Goal: Task Accomplishment & Management: Manage account settings

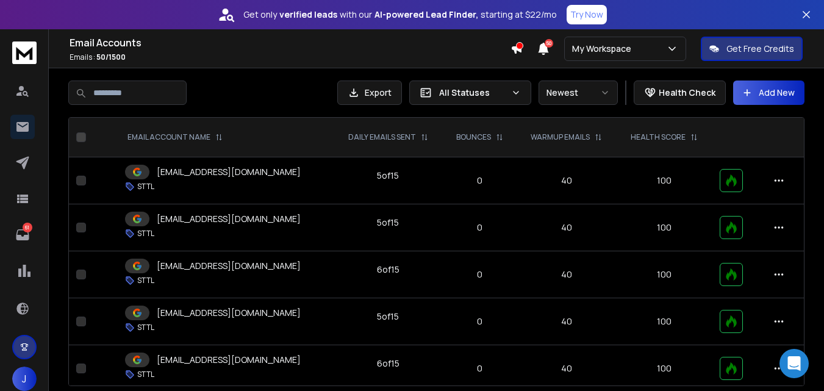
click at [771, 98] on button "Add New" at bounding box center [768, 92] width 71 height 24
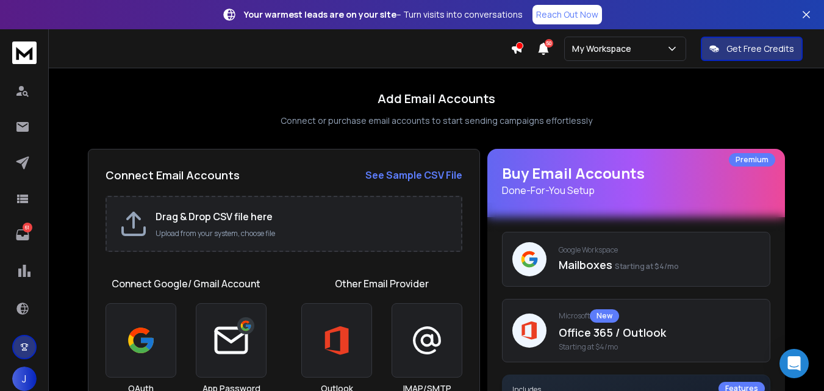
click at [149, 312] on div at bounding box center [140, 340] width 71 height 74
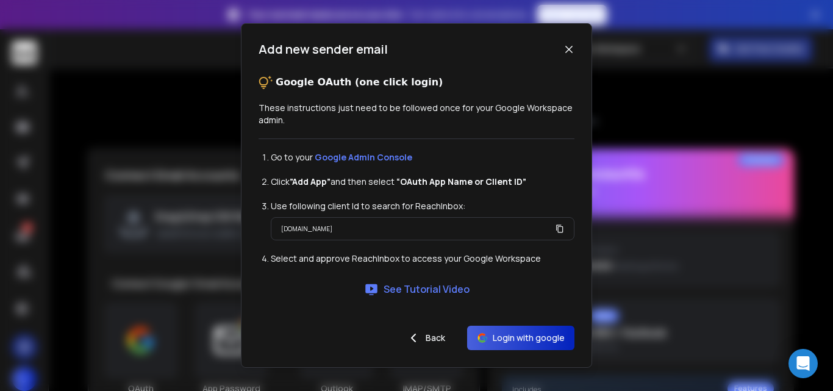
click at [523, 331] on button "Login with google" at bounding box center [520, 338] width 107 height 24
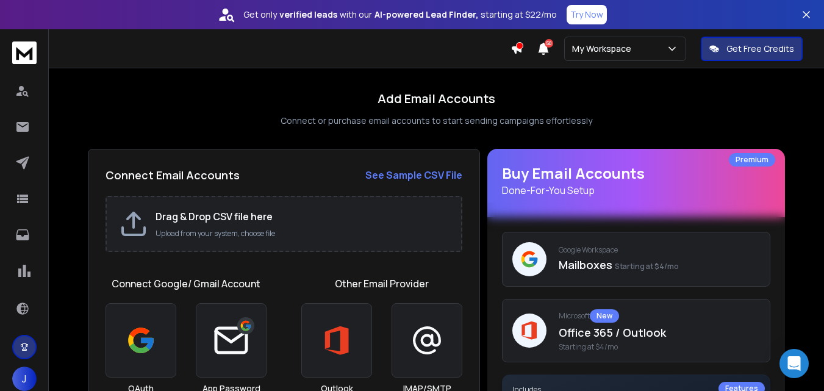
click at [154, 340] on icon at bounding box center [141, 340] width 30 height 37
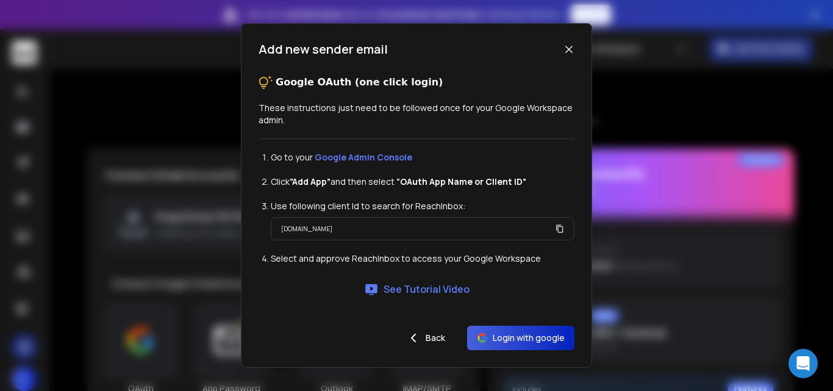
click at [504, 333] on button "Login with google" at bounding box center [520, 338] width 107 height 24
